Goal: Task Accomplishment & Management: Manage account settings

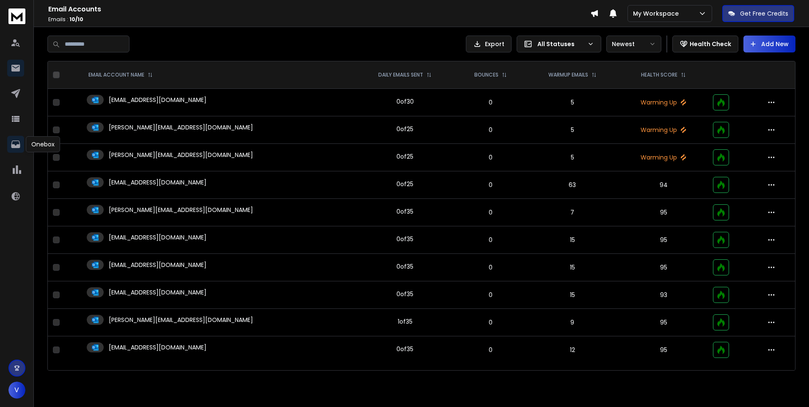
click at [15, 144] on icon at bounding box center [16, 144] width 10 height 10
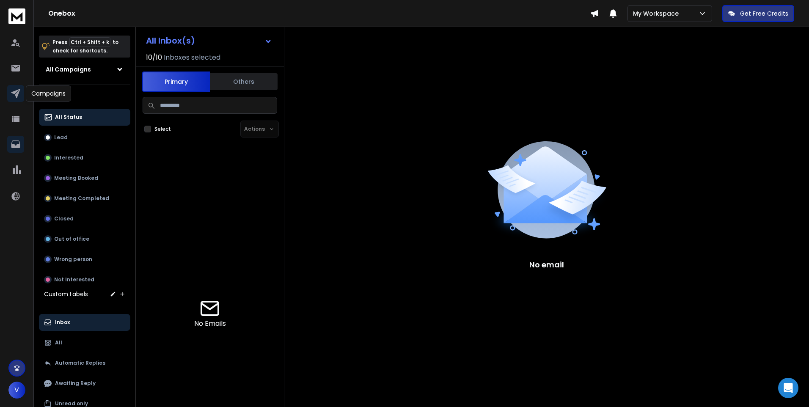
click at [22, 88] on link at bounding box center [15, 93] width 17 height 17
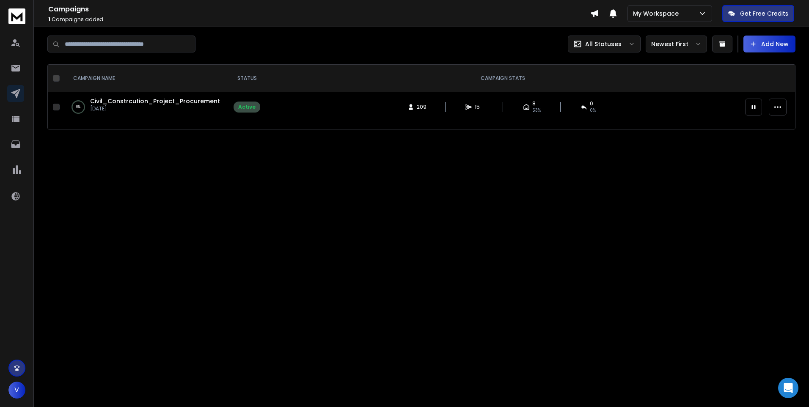
click at [110, 105] on p "3 days ago" at bounding box center [155, 108] width 130 height 7
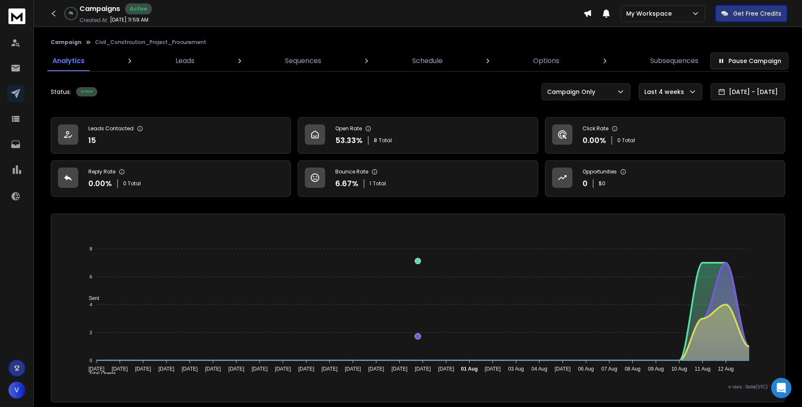
click at [390, 138] on span "Total" at bounding box center [385, 140] width 13 height 7
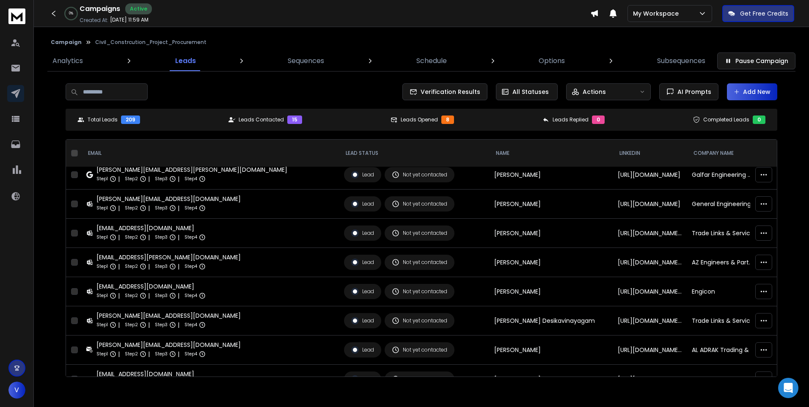
scroll to position [888, 0]
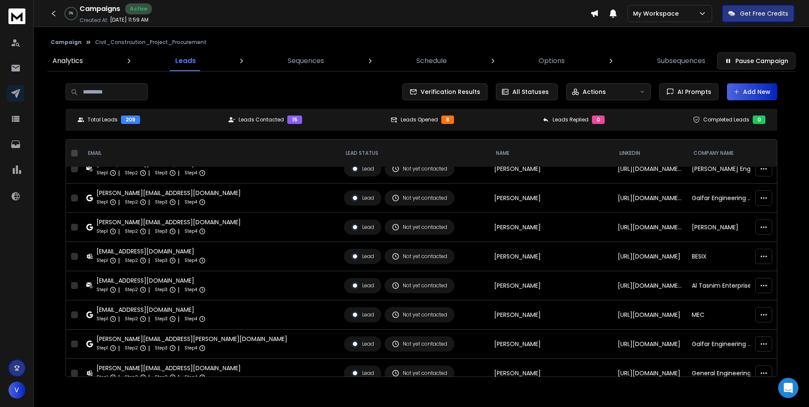
click at [80, 60] on p "Analytics" at bounding box center [67, 61] width 30 height 10
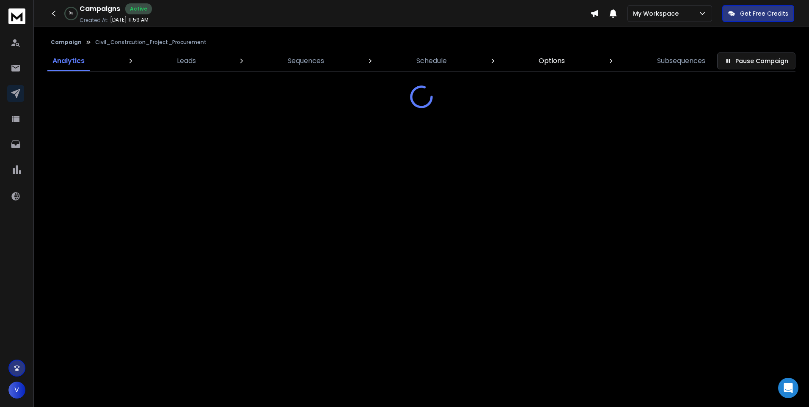
click at [545, 69] on link "Options" at bounding box center [551, 61] width 36 height 20
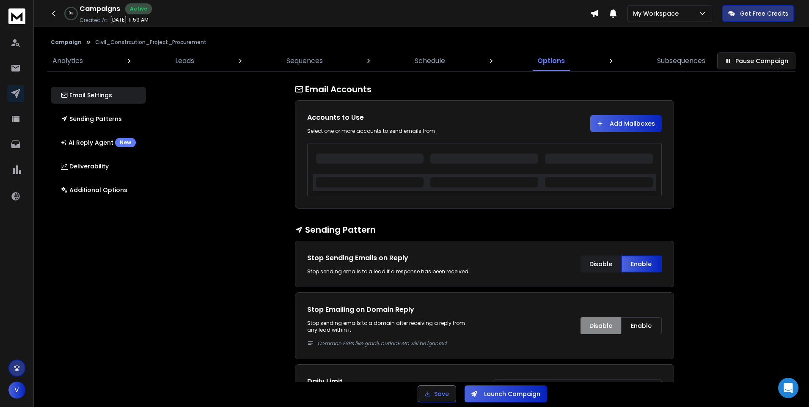
click at [458, 66] on div "Analytics Leads Sequences Schedule Options Subsequences" at bounding box center [378, 61] width 663 height 20
click at [444, 63] on p "Schedule" at bounding box center [429, 61] width 30 height 10
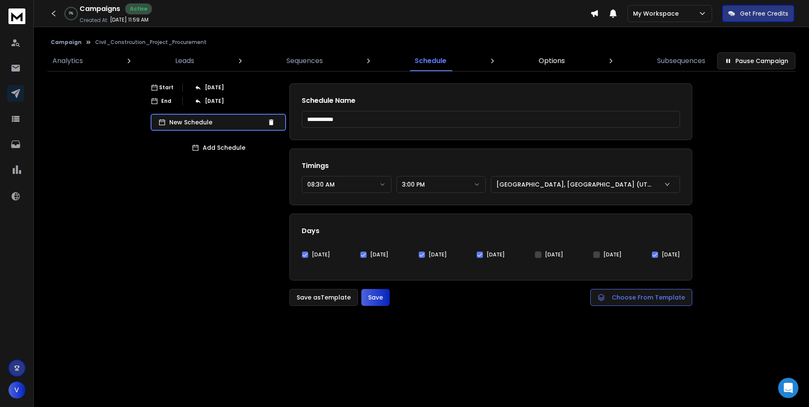
click at [545, 61] on p "Options" at bounding box center [551, 61] width 26 height 10
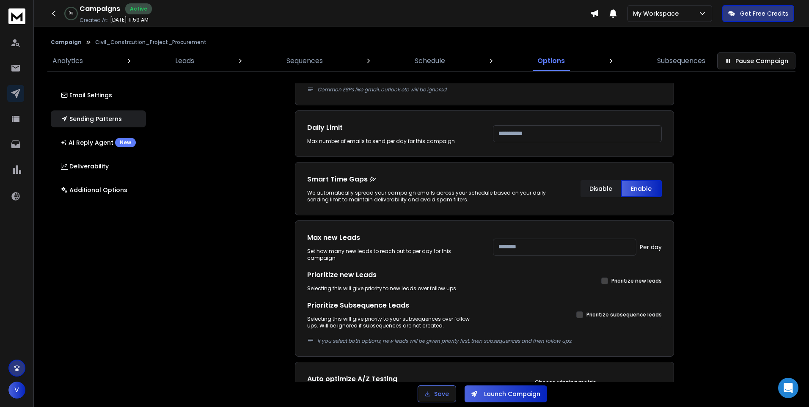
scroll to position [296, 0]
drag, startPoint x: 505, startPoint y: 246, endPoint x: 486, endPoint y: 247, distance: 18.7
click at [486, 247] on div "Max new Leads Set how many new leads to reach out to per day for this campaign …" at bounding box center [484, 246] width 354 height 29
type input "**"
click at [552, 223] on div "Max new Leads Set how many new leads to reach out to per day for this campaign …" at bounding box center [484, 288] width 379 height 136
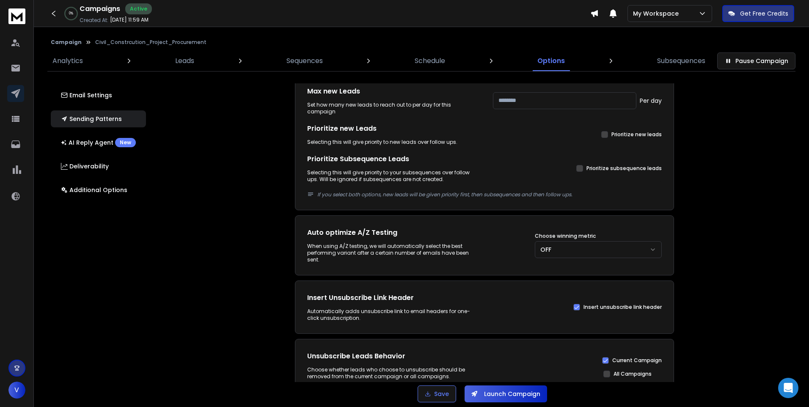
scroll to position [465, 0]
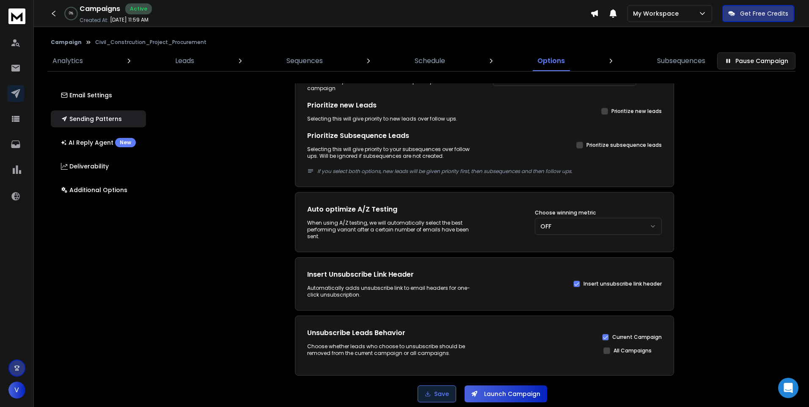
click at [435, 393] on button "Save" at bounding box center [436, 393] width 38 height 17
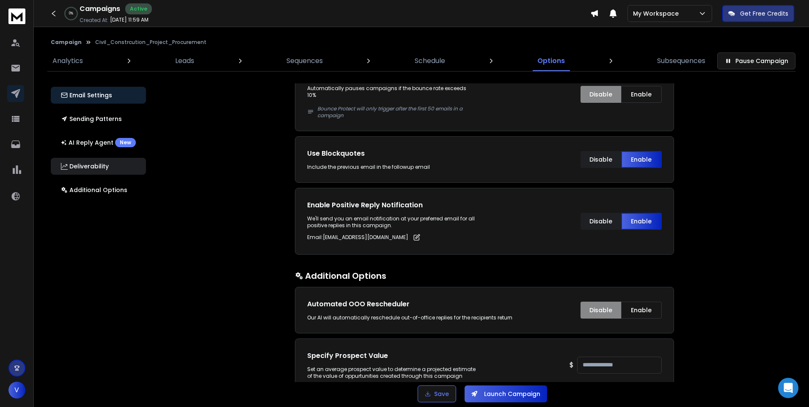
scroll to position [1269, 0]
click at [73, 57] on p "Analytics" at bounding box center [67, 61] width 30 height 10
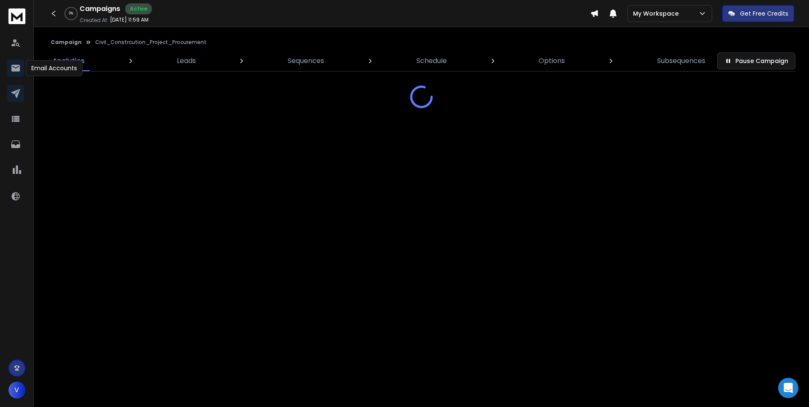
click at [11, 67] on icon at bounding box center [15, 68] width 8 height 7
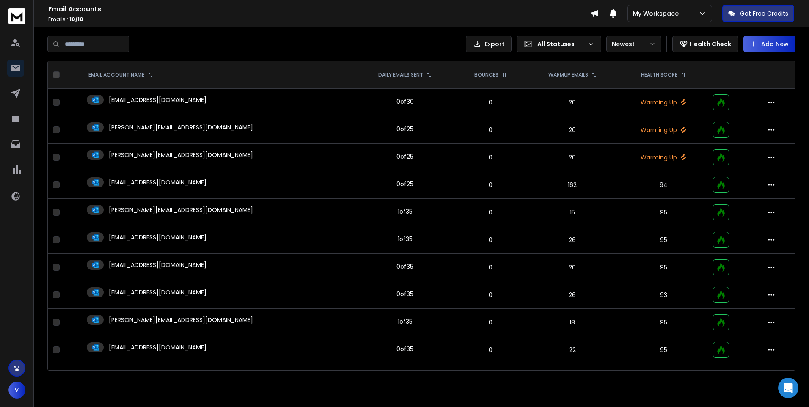
click at [417, 184] on td "0 of 25" at bounding box center [405, 182] width 102 height 22
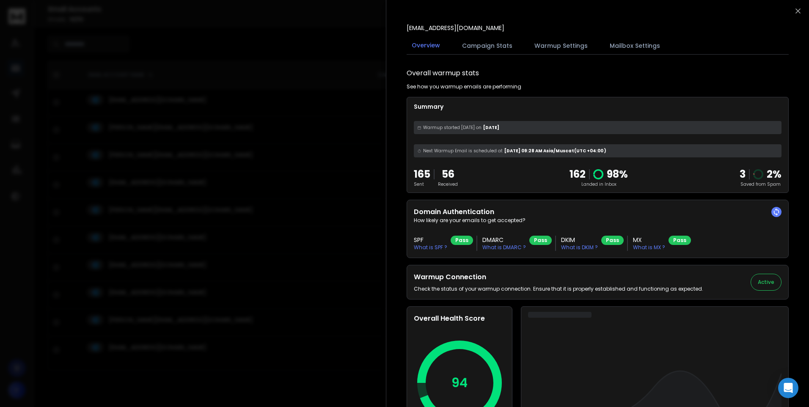
click at [555, 43] on button "Warmup Settings" at bounding box center [560, 45] width 63 height 19
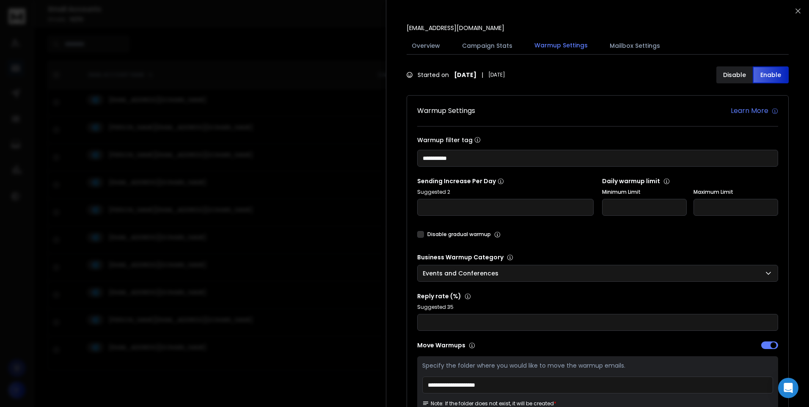
drag, startPoint x: 425, startPoint y: 210, endPoint x: 415, endPoint y: 203, distance: 11.5
click at [415, 203] on div "**********" at bounding box center [597, 298] width 382 height 406
type input "*"
click at [494, 182] on p "Sending Increase Per Day" at bounding box center [505, 181] width 176 height 8
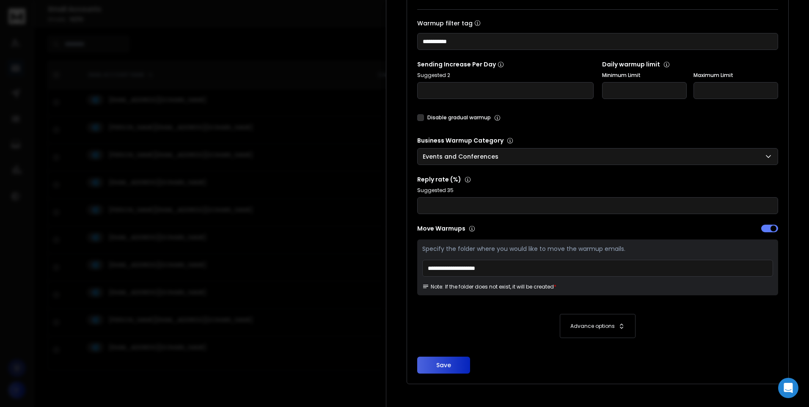
scroll to position [118, 0]
click at [446, 368] on button "Save" at bounding box center [443, 364] width 53 height 17
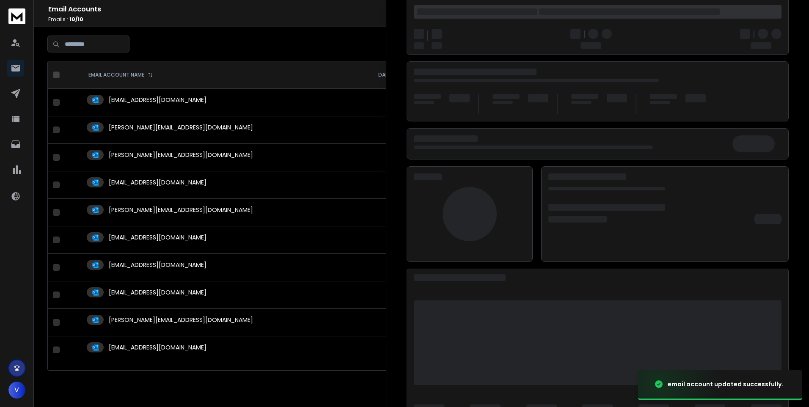
scroll to position [0, 0]
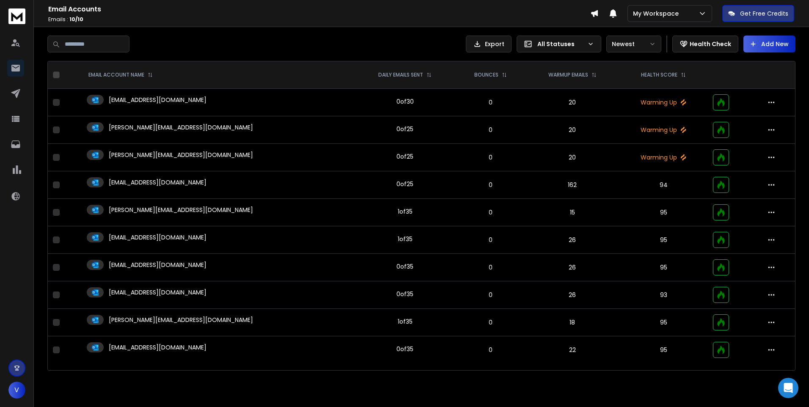
click at [354, 176] on td "0 of 25" at bounding box center [405, 182] width 102 height 22
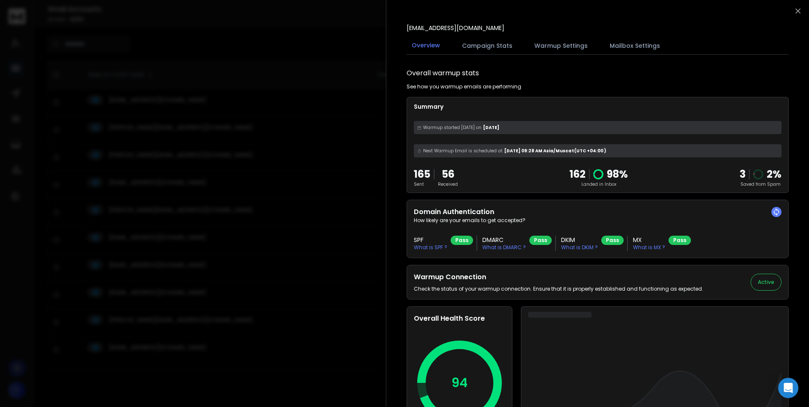
click at [612, 42] on button "Mailbox Settings" at bounding box center [634, 45] width 60 height 19
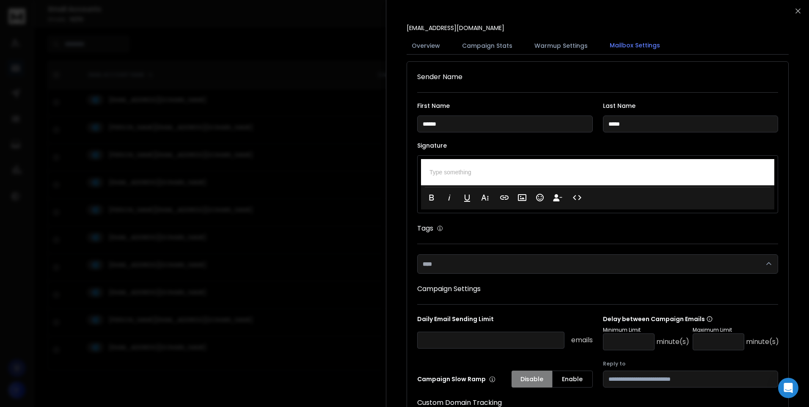
click at [565, 44] on button "Warmup Settings" at bounding box center [560, 45] width 63 height 19
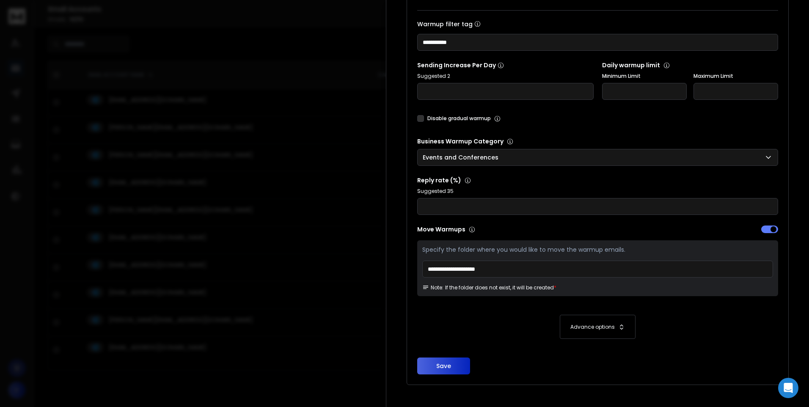
scroll to position [118, 0]
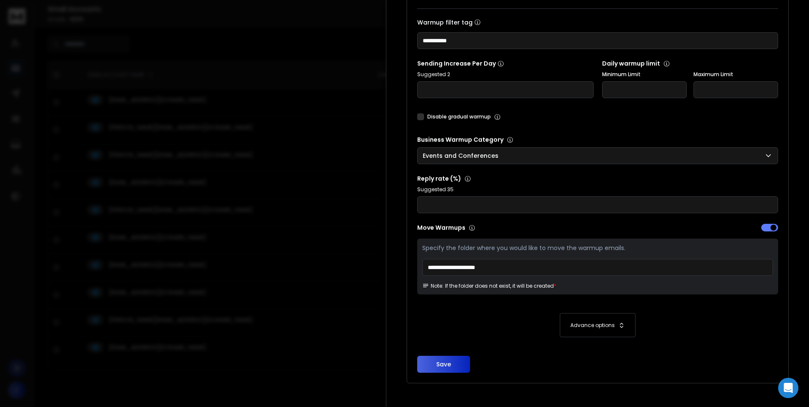
click at [436, 369] on button "Save" at bounding box center [443, 364] width 53 height 17
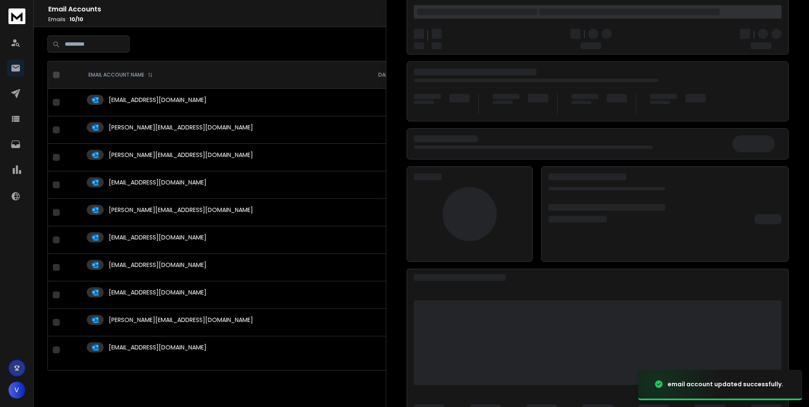
scroll to position [0, 0]
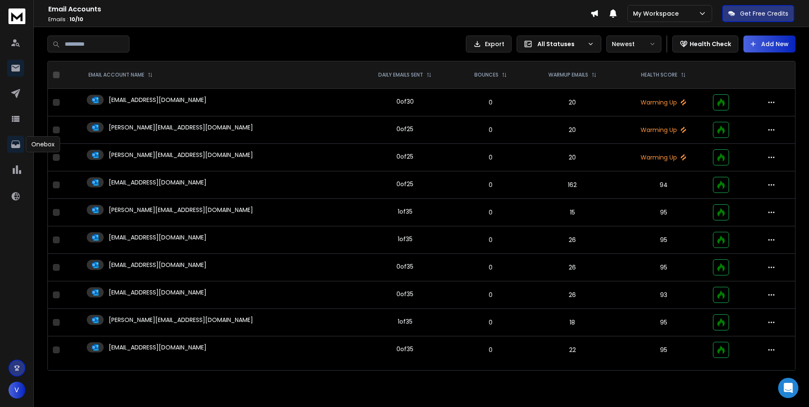
click at [13, 147] on icon at bounding box center [15, 144] width 9 height 8
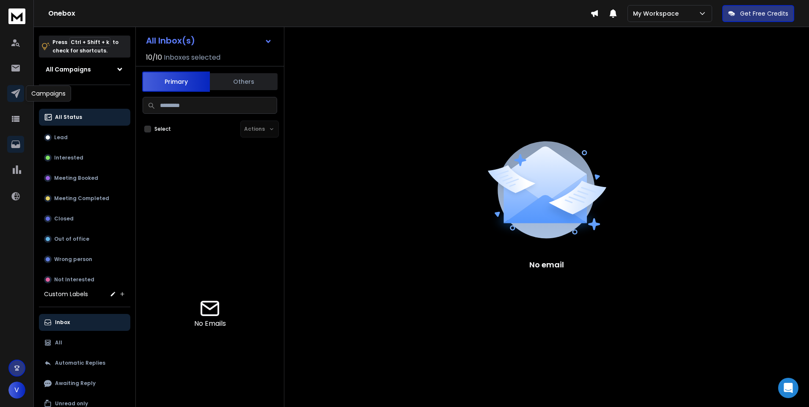
click at [17, 92] on icon at bounding box center [16, 93] width 10 height 10
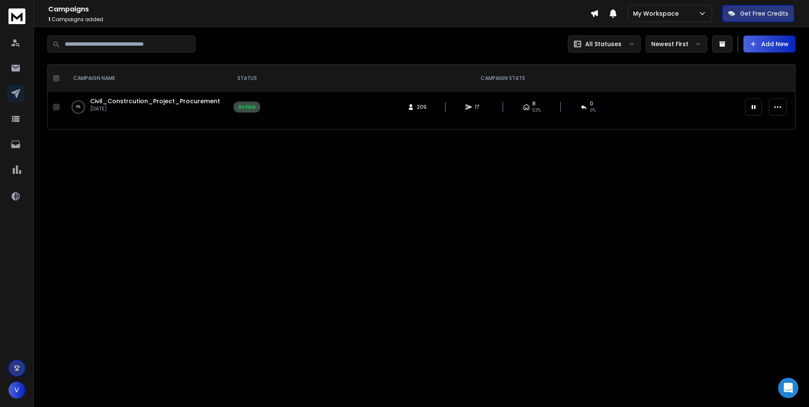
click at [140, 98] on span "Civil_Constrcution_Project_Procurement" at bounding box center [155, 101] width 130 height 8
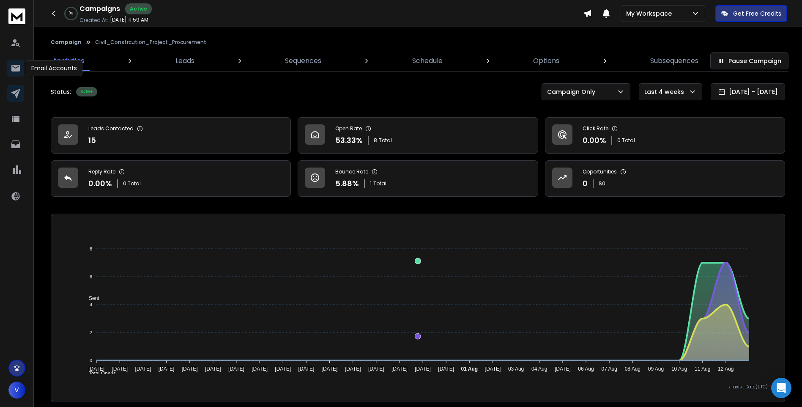
click at [14, 75] on link at bounding box center [15, 68] width 17 height 17
